Goal: Check status: Check status

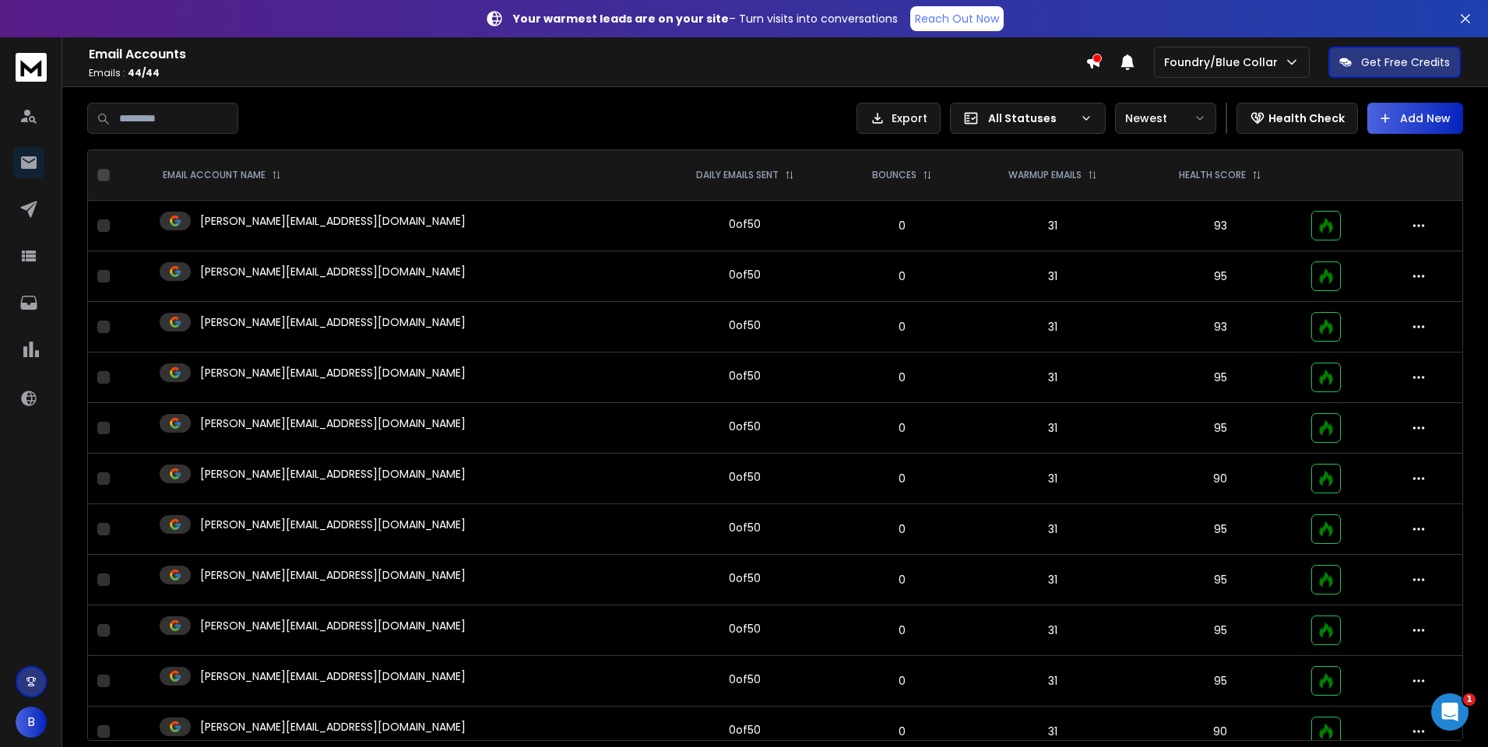
click at [348, 235] on td "[PERSON_NAME][EMAIL_ADDRESS][DOMAIN_NAME]" at bounding box center [400, 226] width 501 height 51
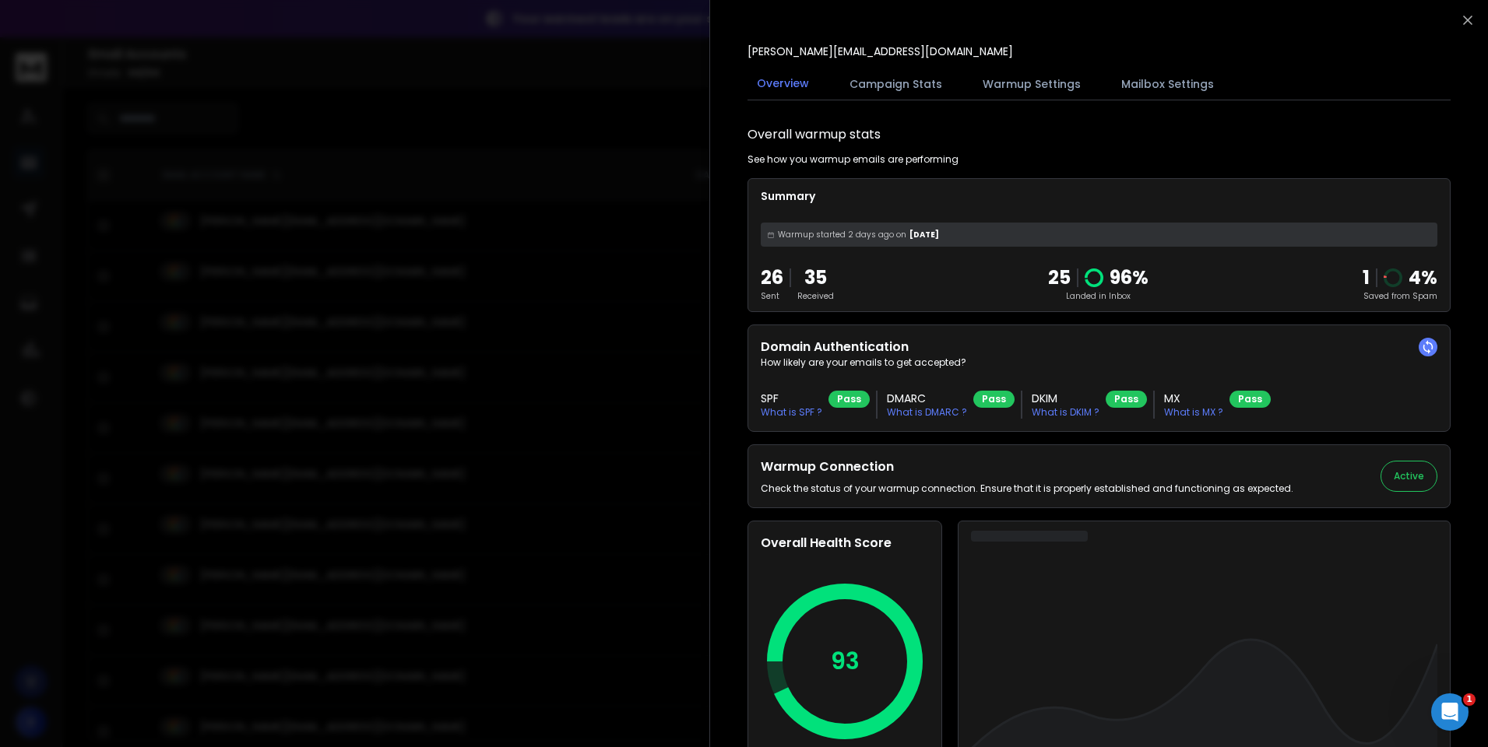
click at [469, 314] on div at bounding box center [744, 373] width 1488 height 747
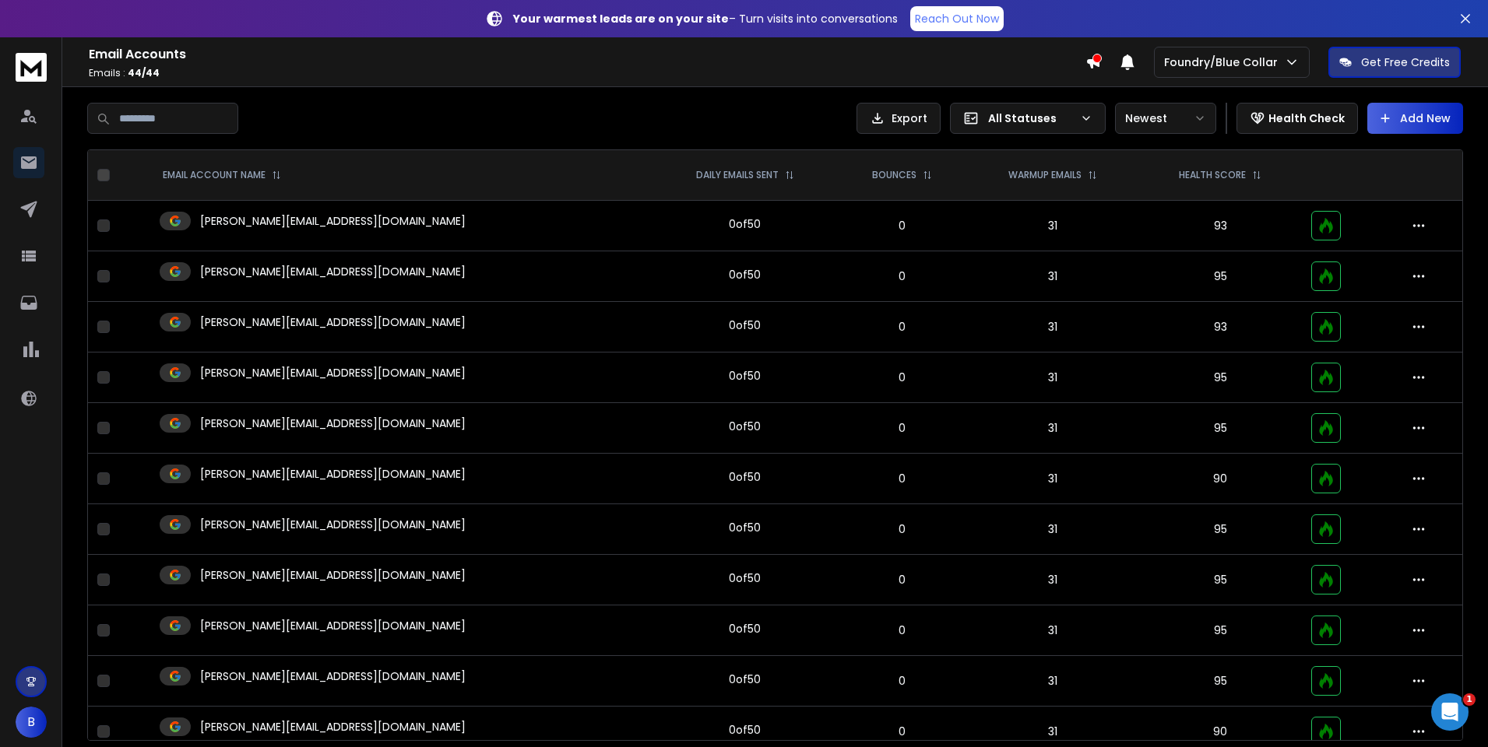
click at [275, 289] on td "[PERSON_NAME][EMAIL_ADDRESS][DOMAIN_NAME]" at bounding box center [400, 276] width 501 height 51
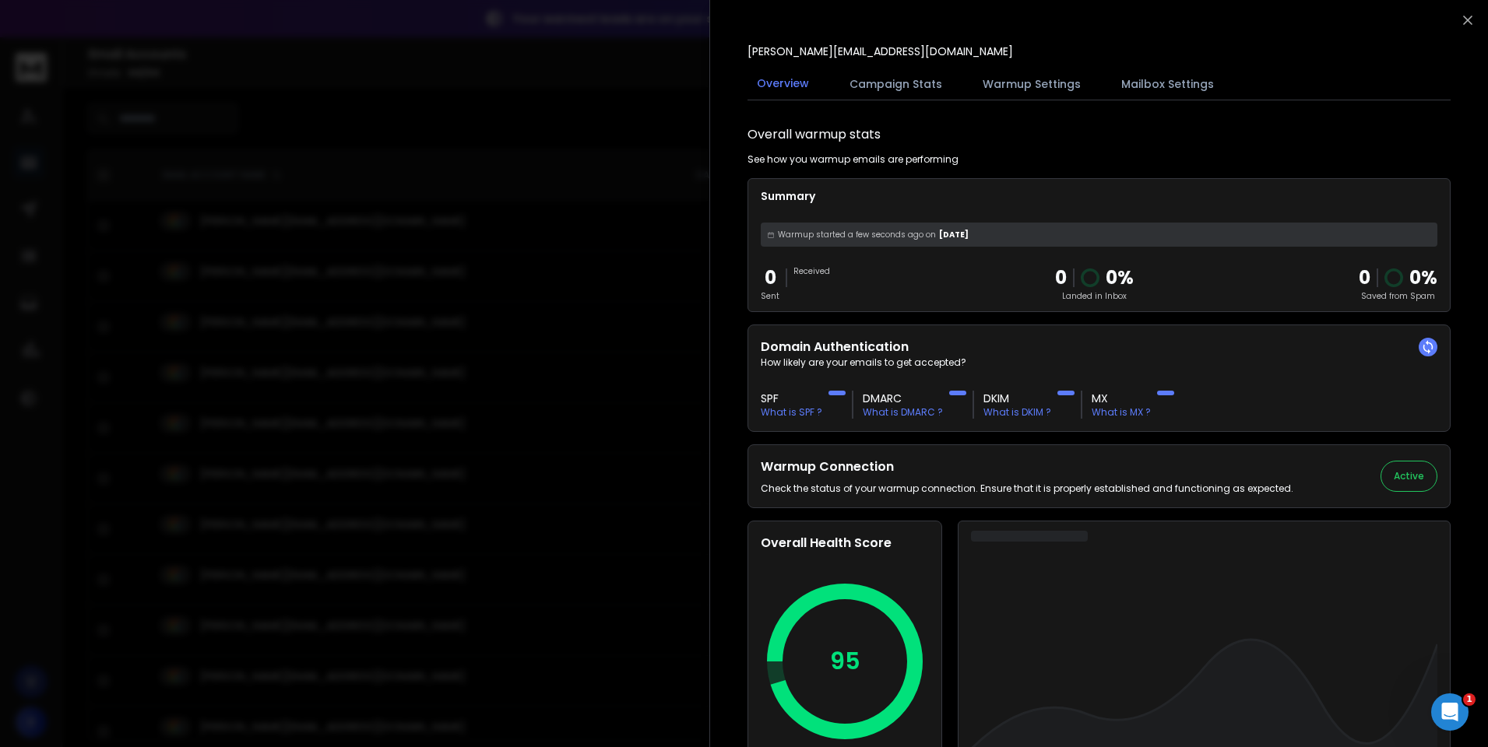
click at [356, 400] on div at bounding box center [744, 373] width 1488 height 747
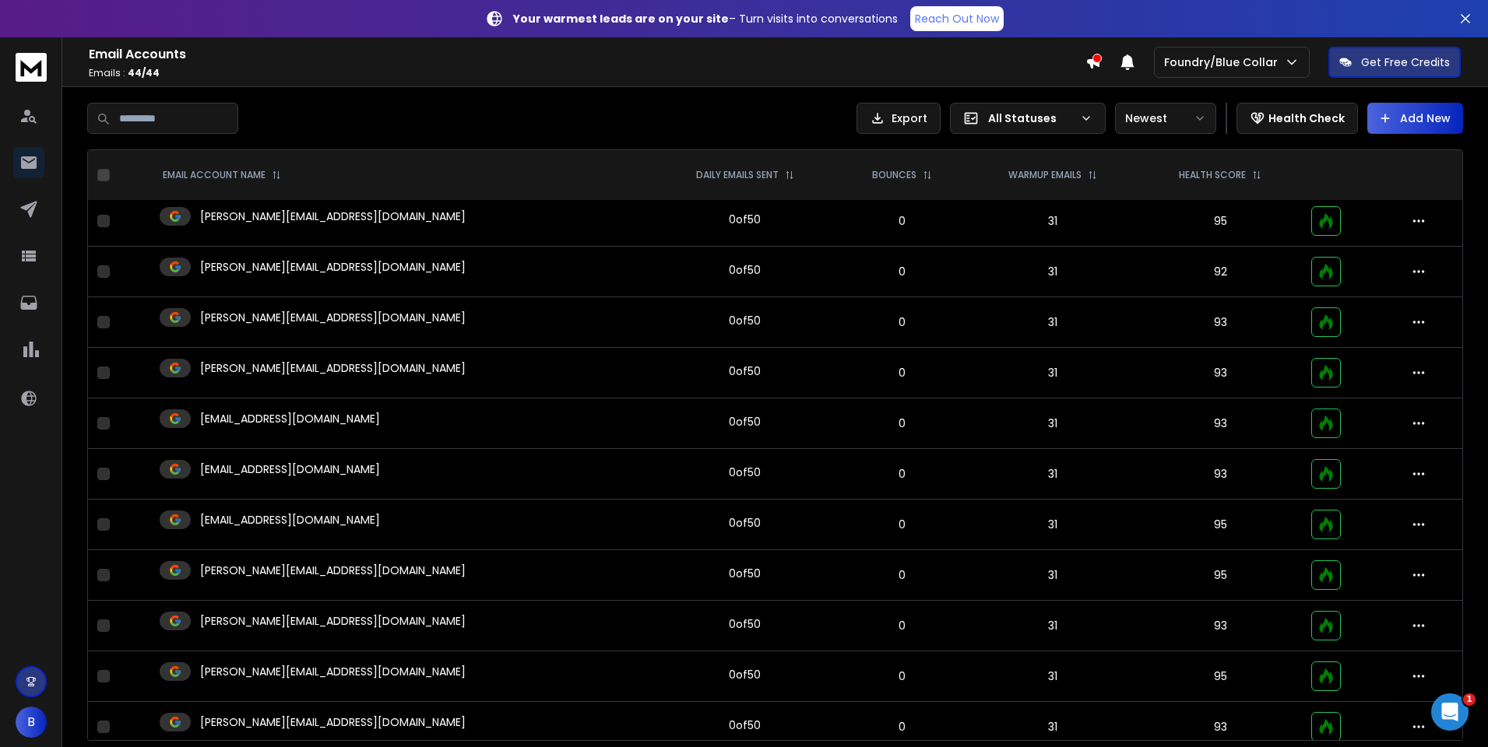
scroll to position [562, 0]
